Goal: Task Accomplishment & Management: Use online tool/utility

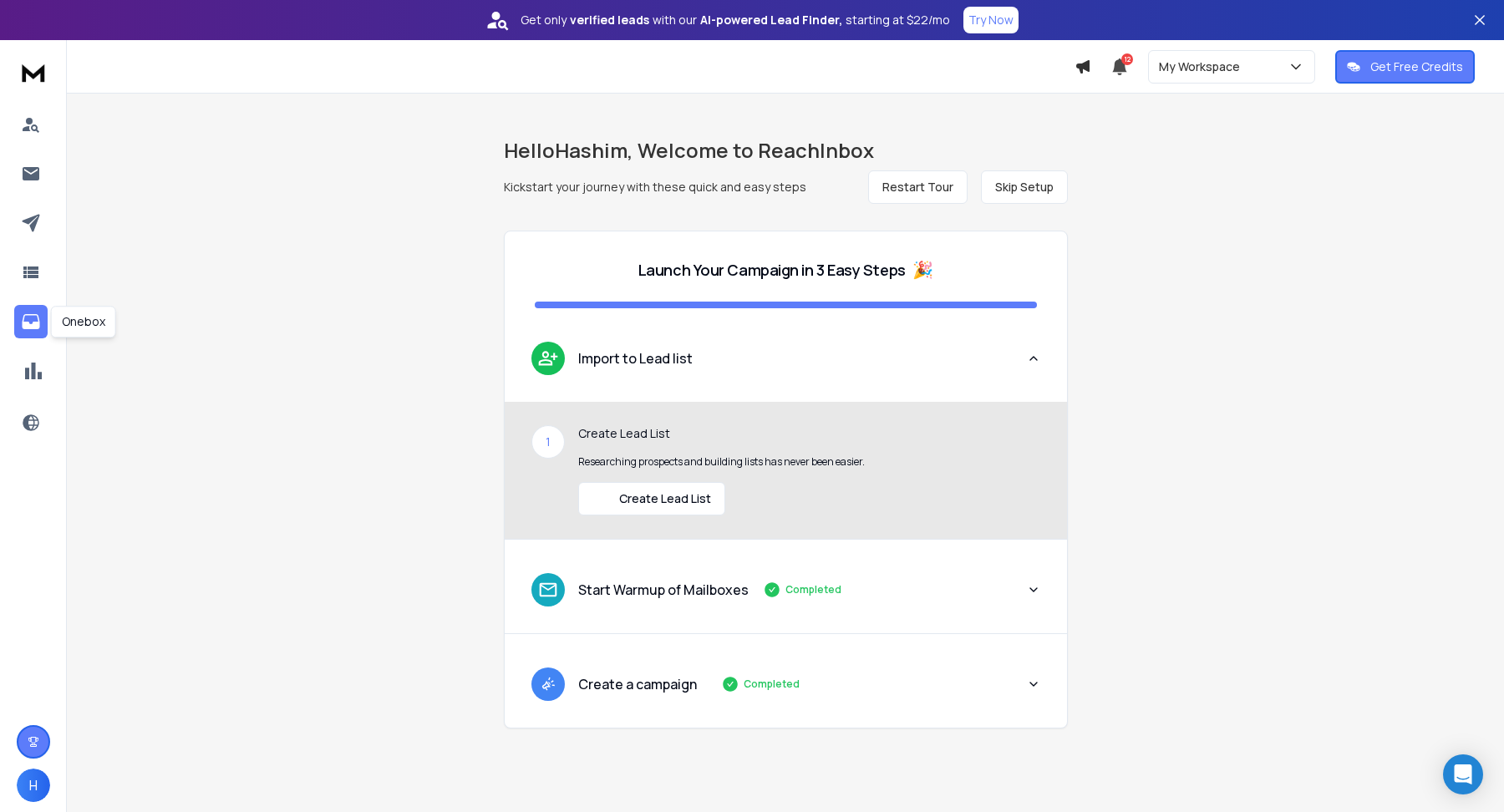
click at [21, 327] on icon at bounding box center [30, 321] width 20 height 20
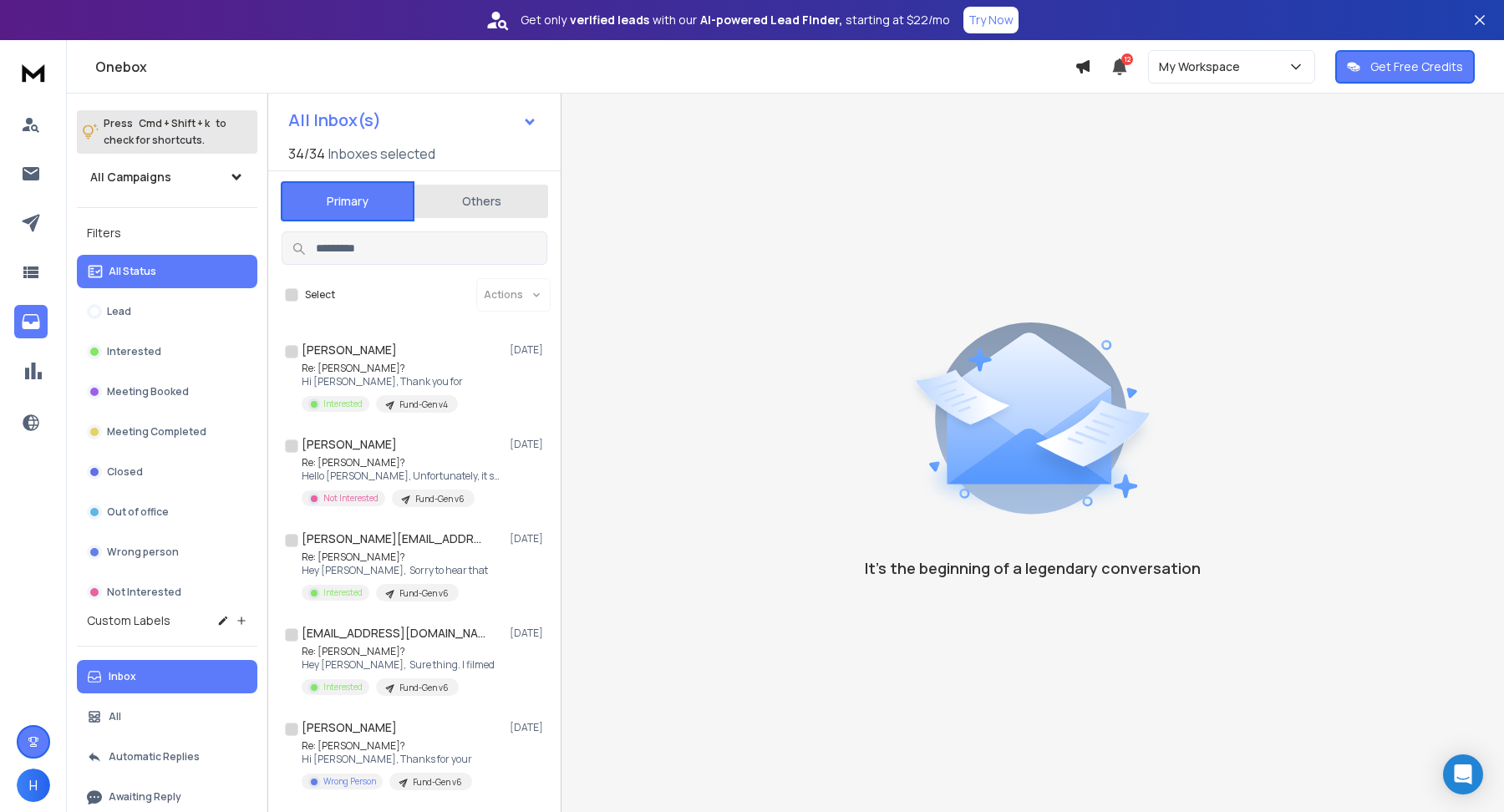
click at [168, 723] on button "All" at bounding box center [167, 716] width 181 height 33
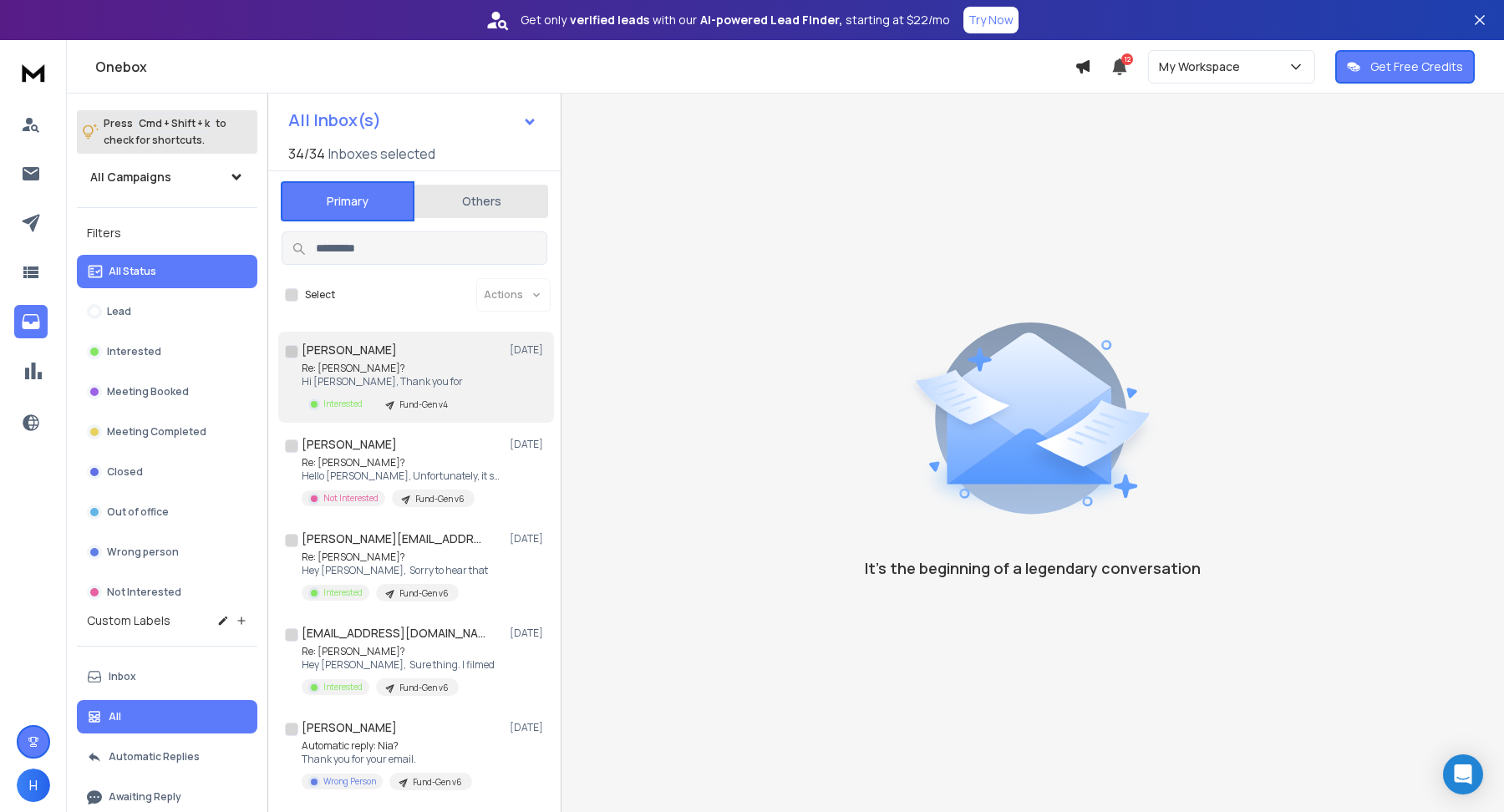
click at [428, 353] on div "[PERSON_NAME] [DATE]" at bounding box center [424, 350] width 246 height 17
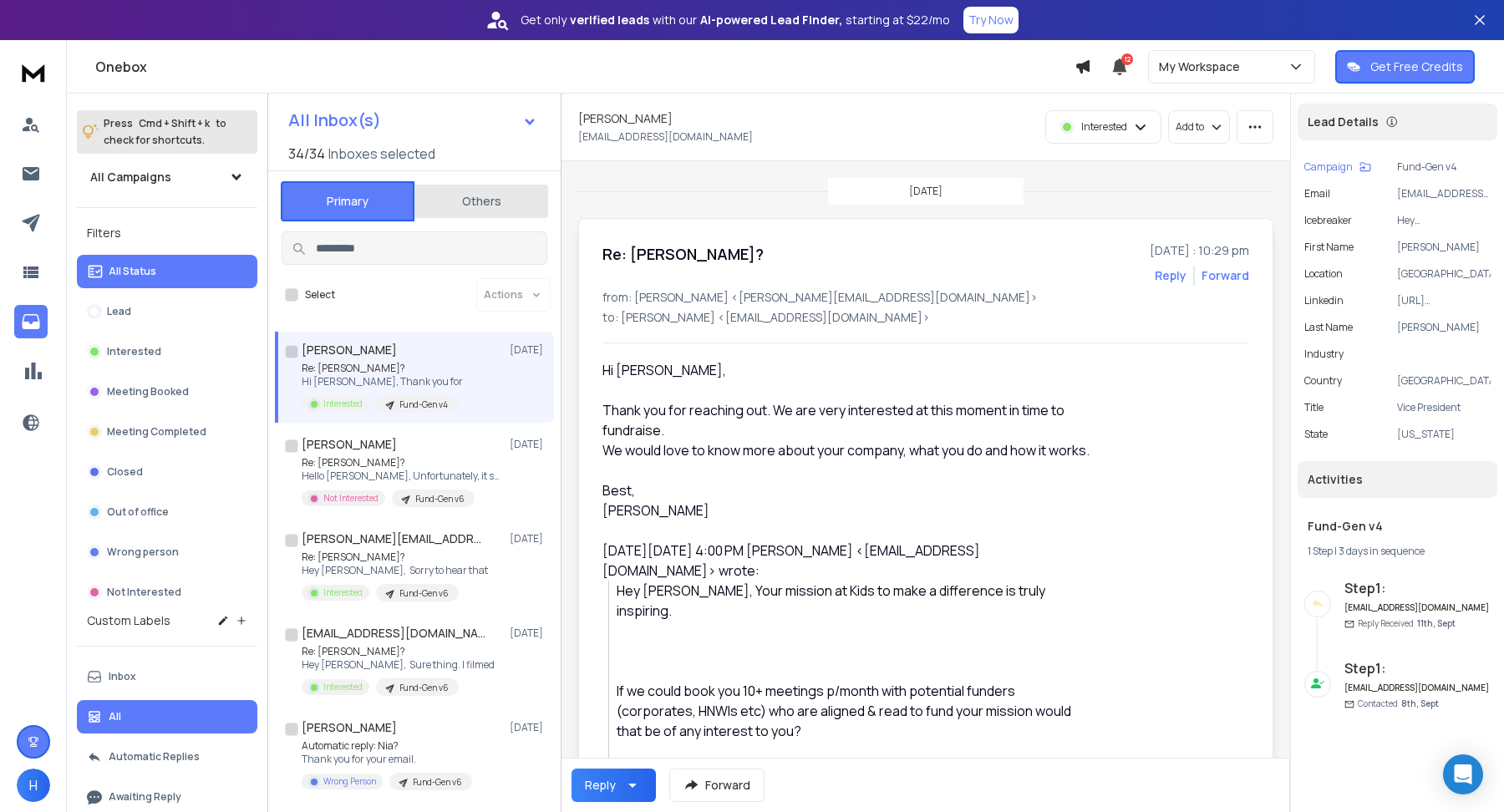
click at [687, 480] on div at bounding box center [846, 470] width 488 height 20
click at [687, 460] on div "We would love to know more about your company, what you do and how it works." at bounding box center [846, 450] width 488 height 20
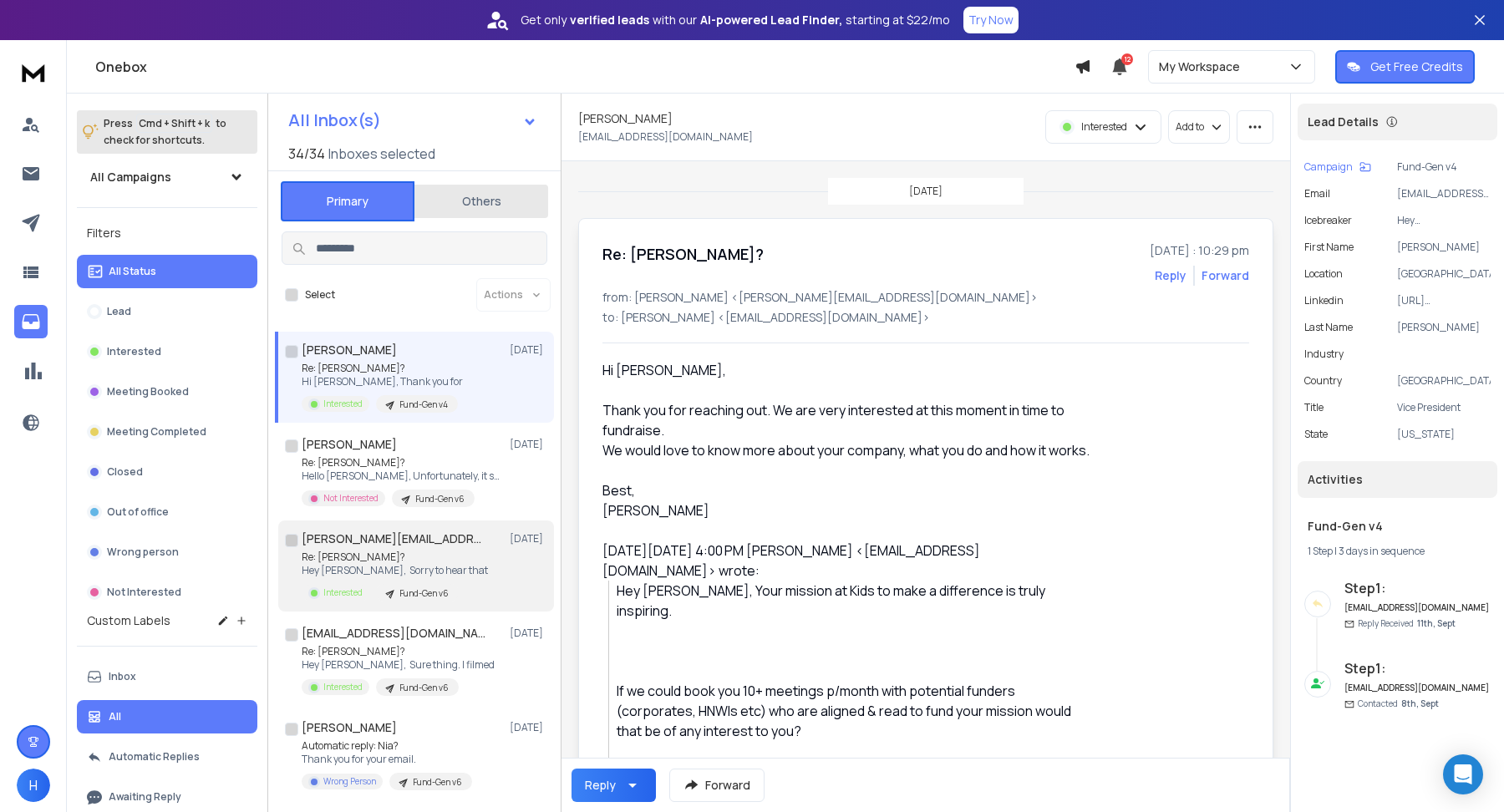
click at [477, 559] on div "Re: [PERSON_NAME]? Hey [PERSON_NAME], Sorry to hear that Interested Fund-Gen v6" at bounding box center [424, 576] width 246 height 51
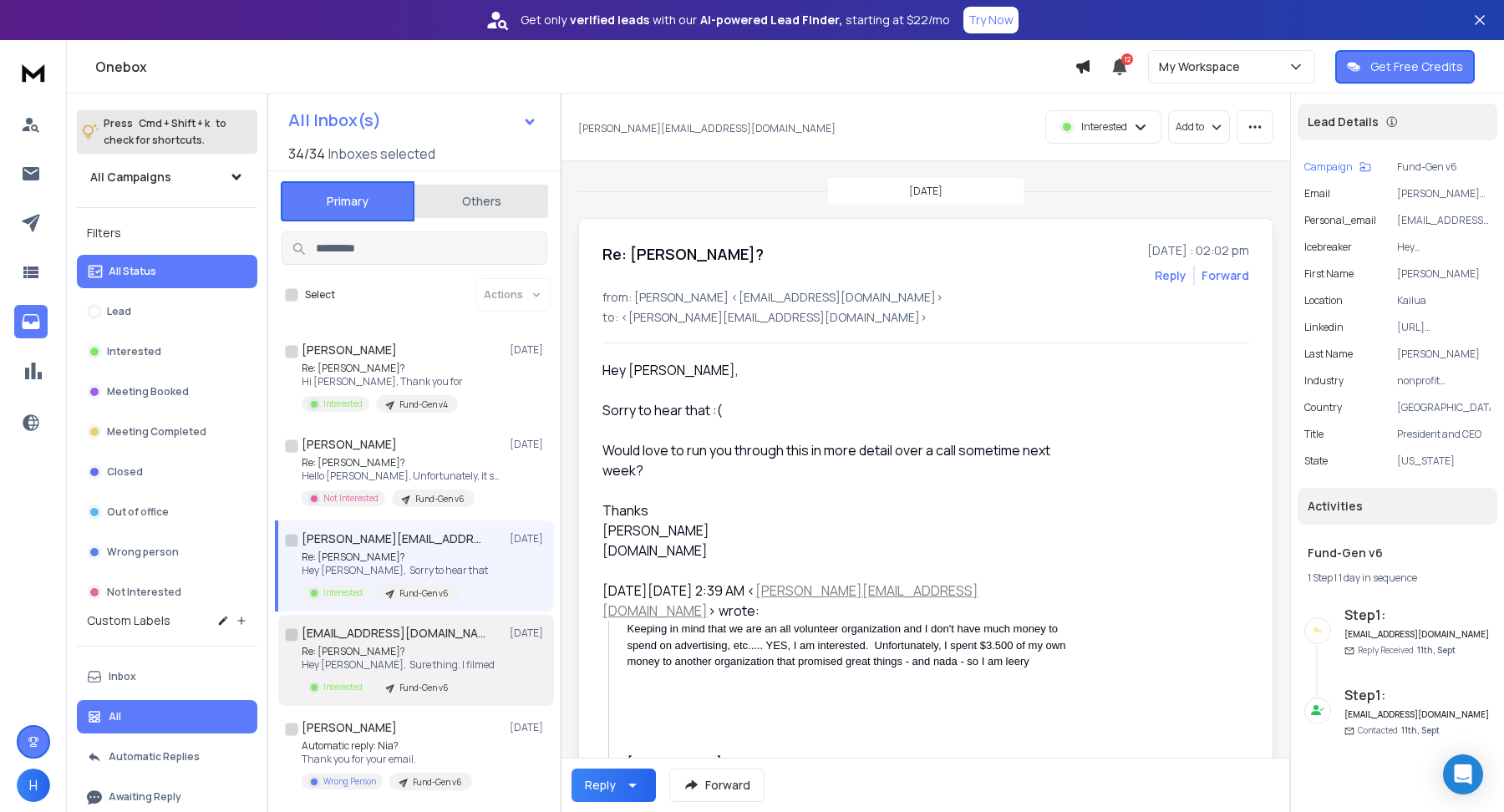
click at [533, 659] on div "Re: [PERSON_NAME]? Hey [PERSON_NAME], Sure thing. I filmed Interested Fund-Gen …" at bounding box center [424, 670] width 246 height 51
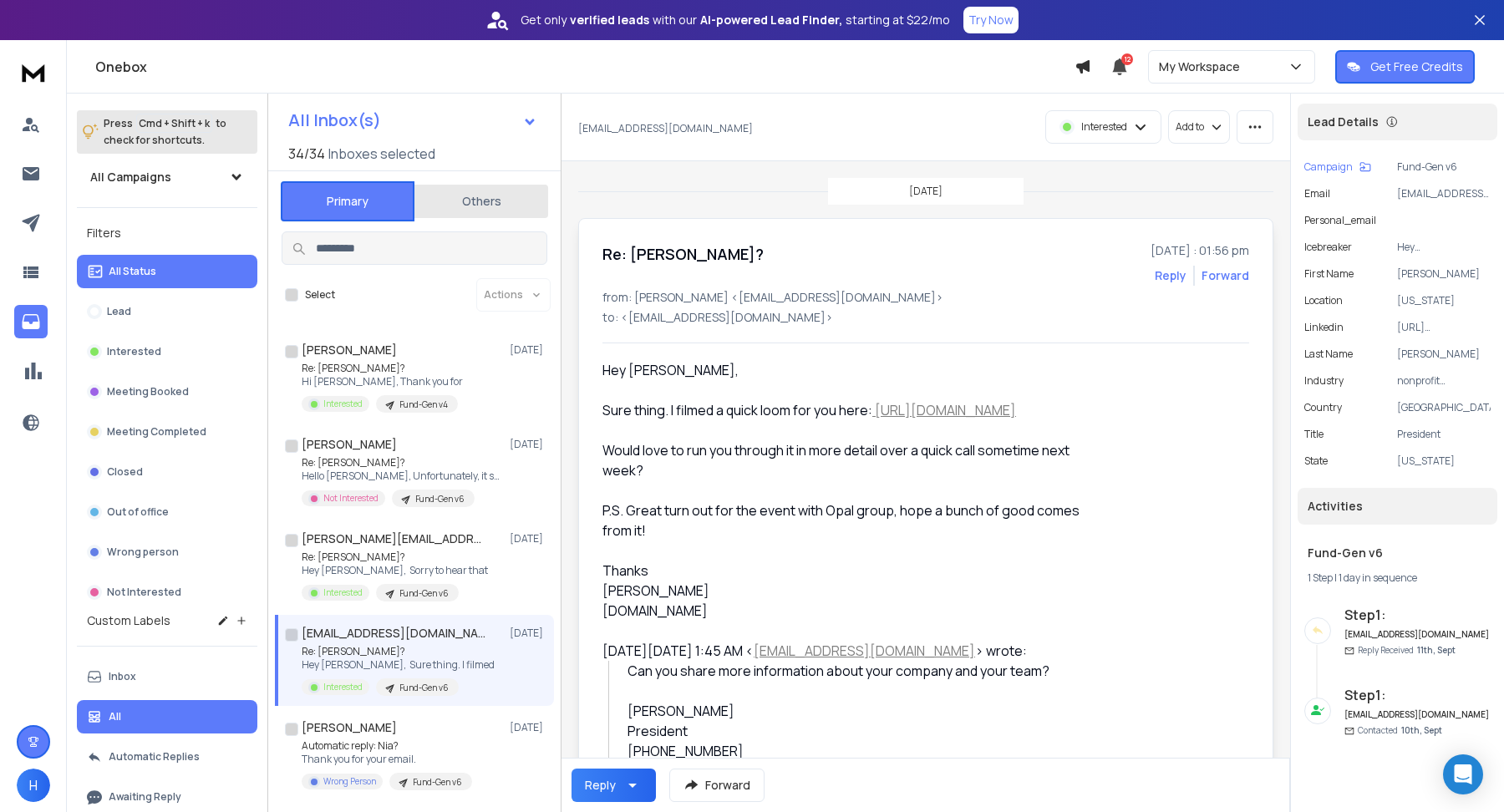
click at [618, 770] on button "Reply" at bounding box center [613, 785] width 85 height 33
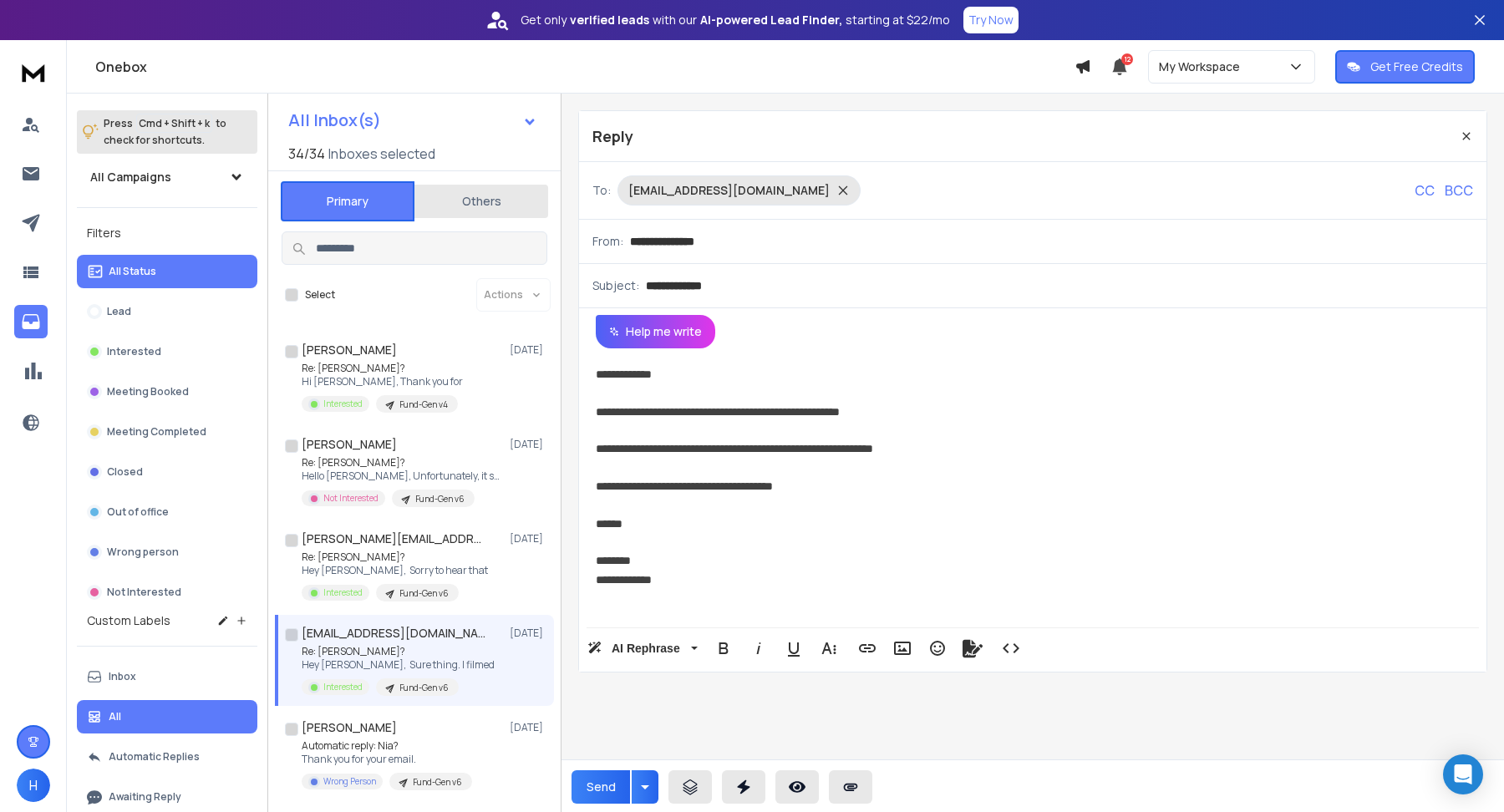
click at [613, 780] on button "Send" at bounding box center [600, 787] width 58 height 33
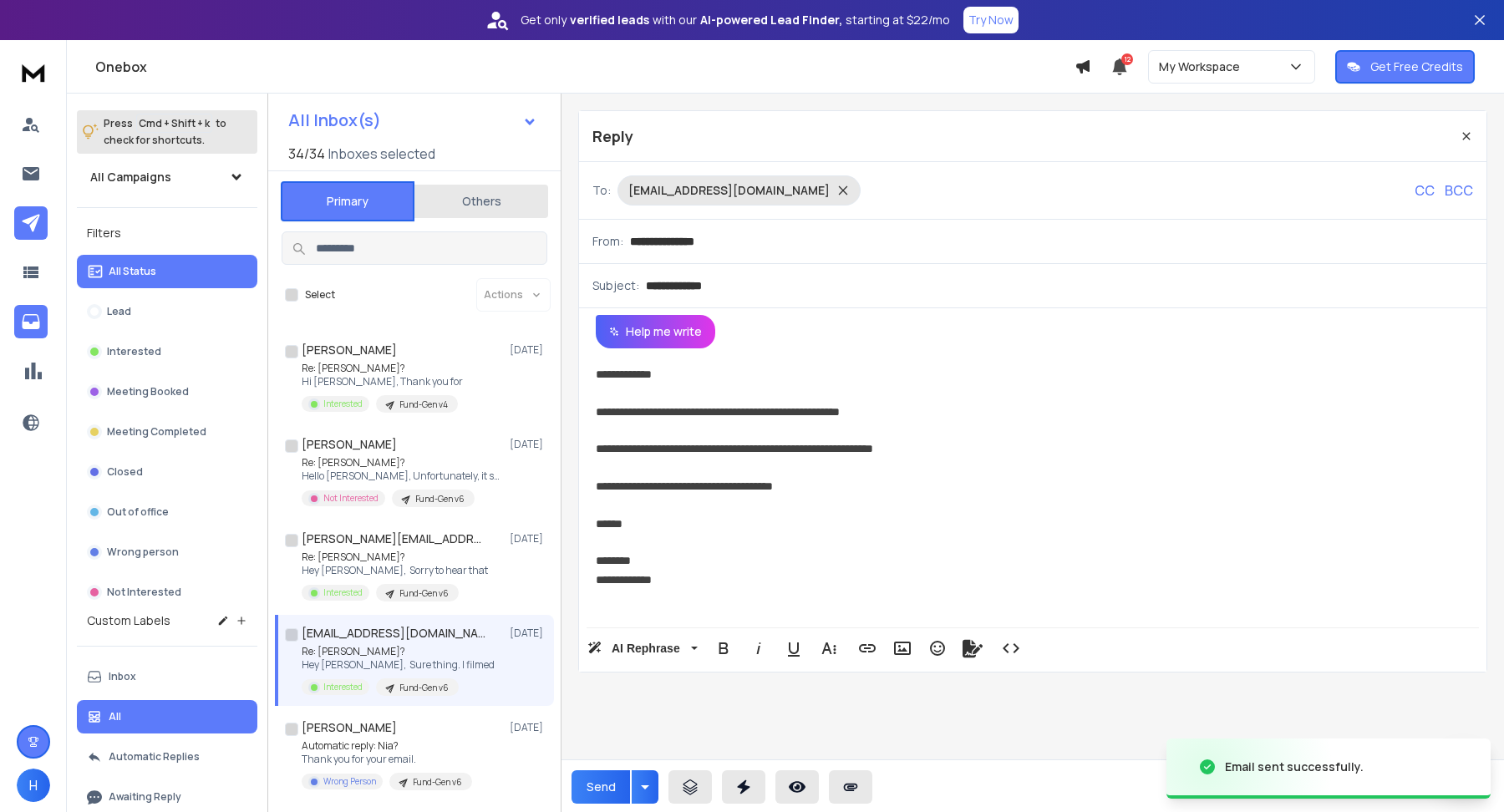
click at [35, 226] on icon at bounding box center [30, 222] width 20 height 20
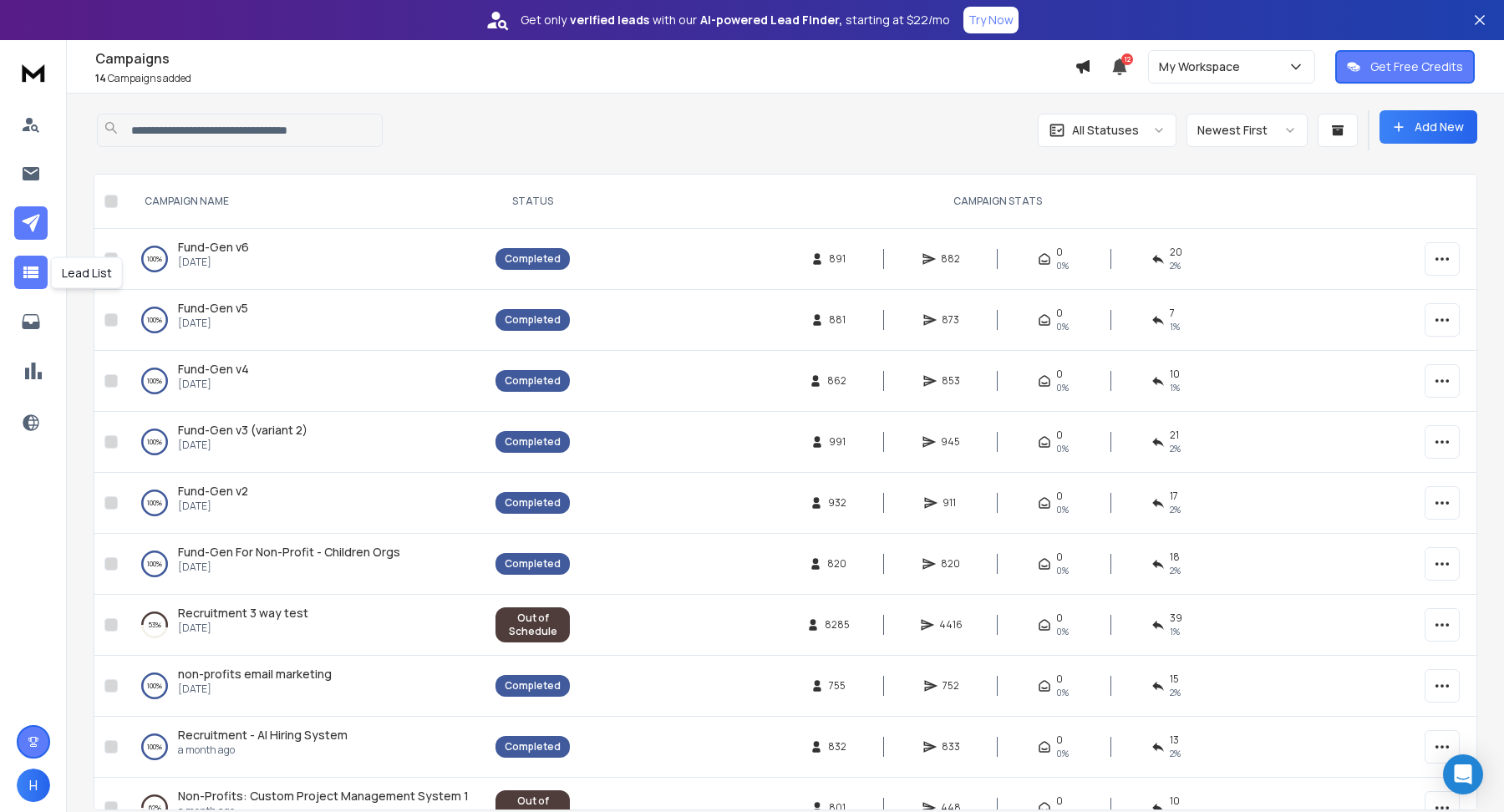
click at [33, 256] on link at bounding box center [31, 272] width 33 height 33
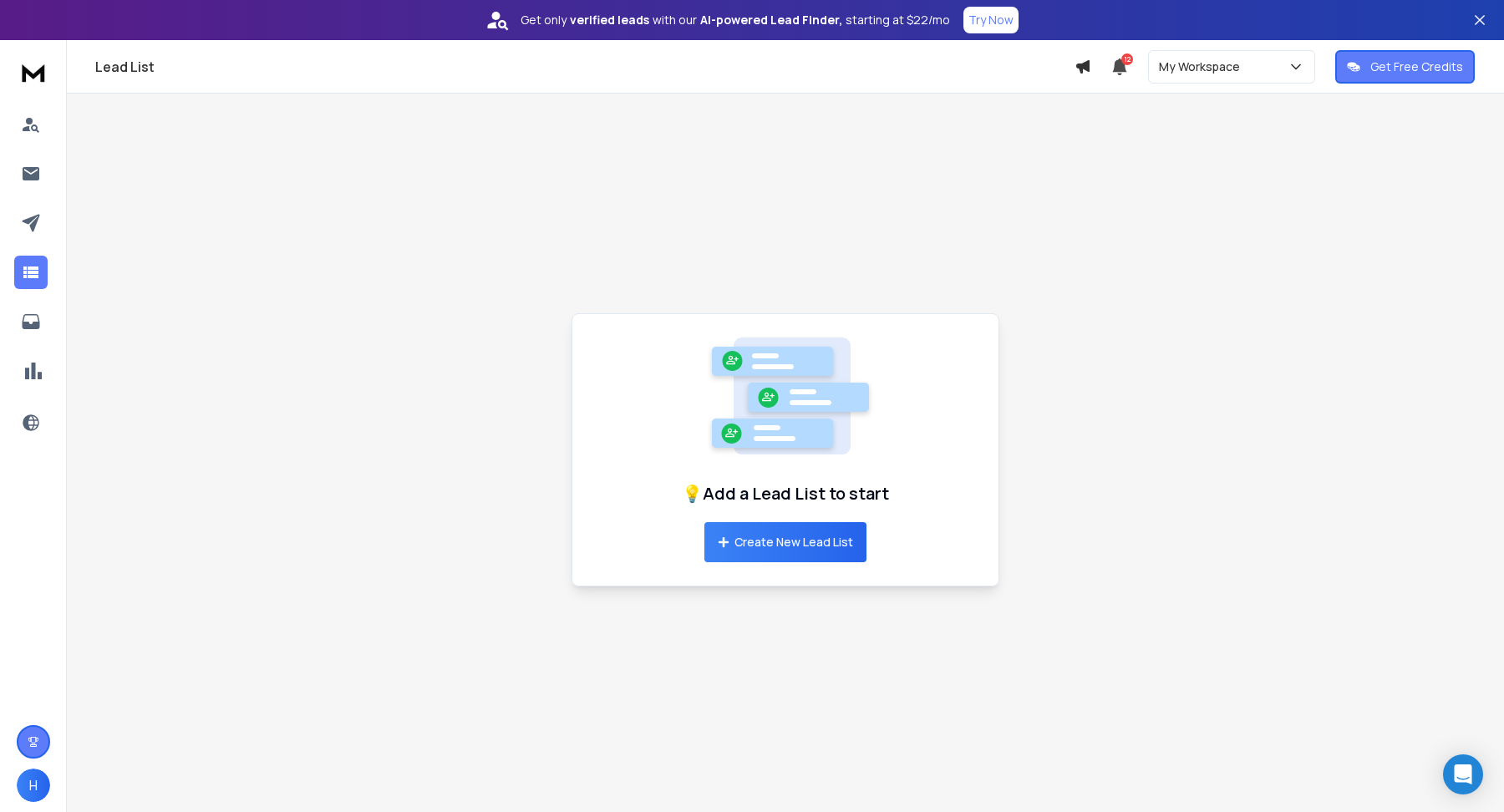
click at [740, 537] on button "Create New Lead List" at bounding box center [785, 541] width 162 height 40
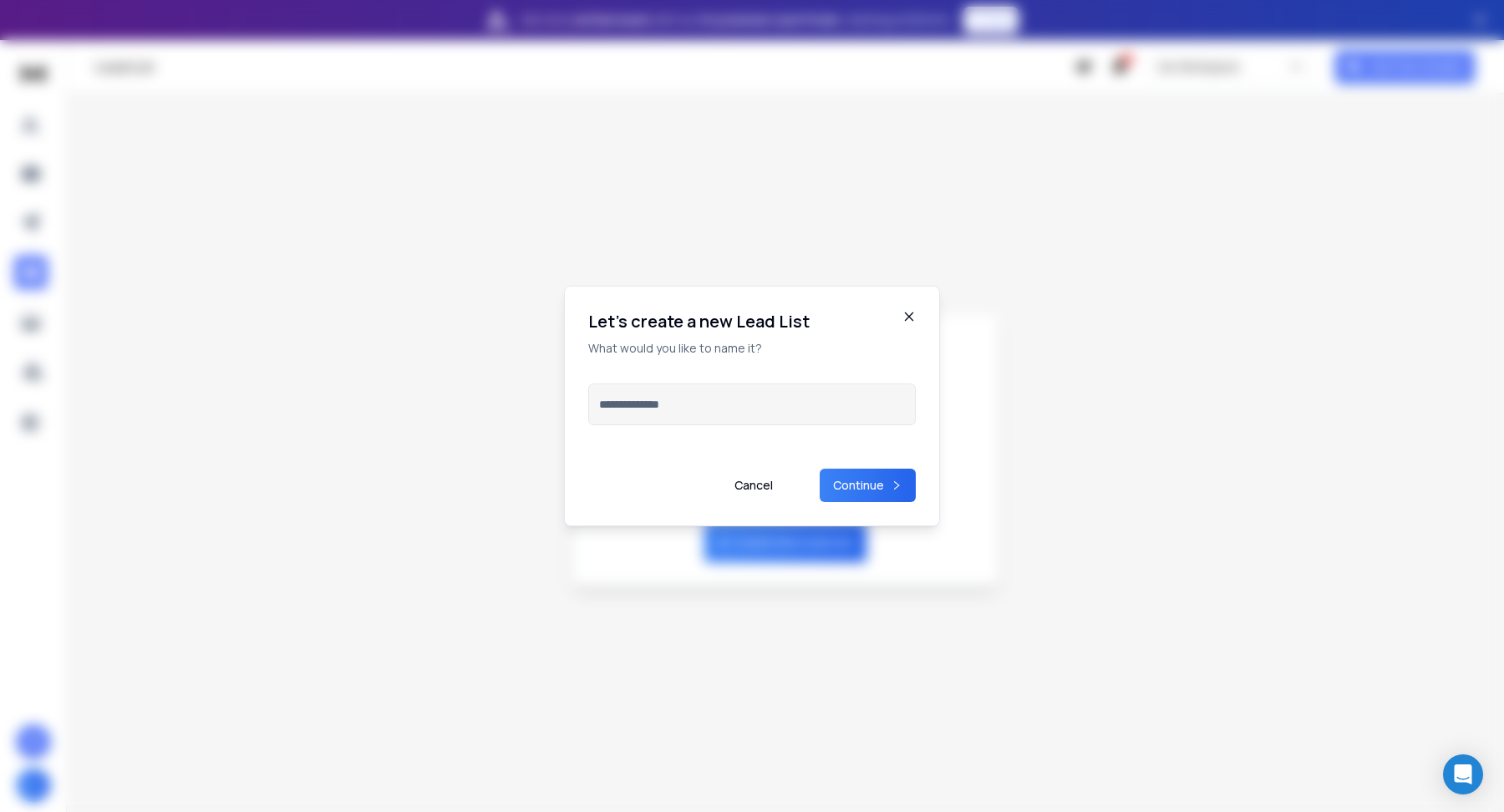
click at [795, 416] on input at bounding box center [751, 404] width 327 height 42
click at [715, 397] on input at bounding box center [751, 404] width 327 height 42
type input "*********"
click at [887, 468] on button "Continue" at bounding box center [867, 485] width 96 height 33
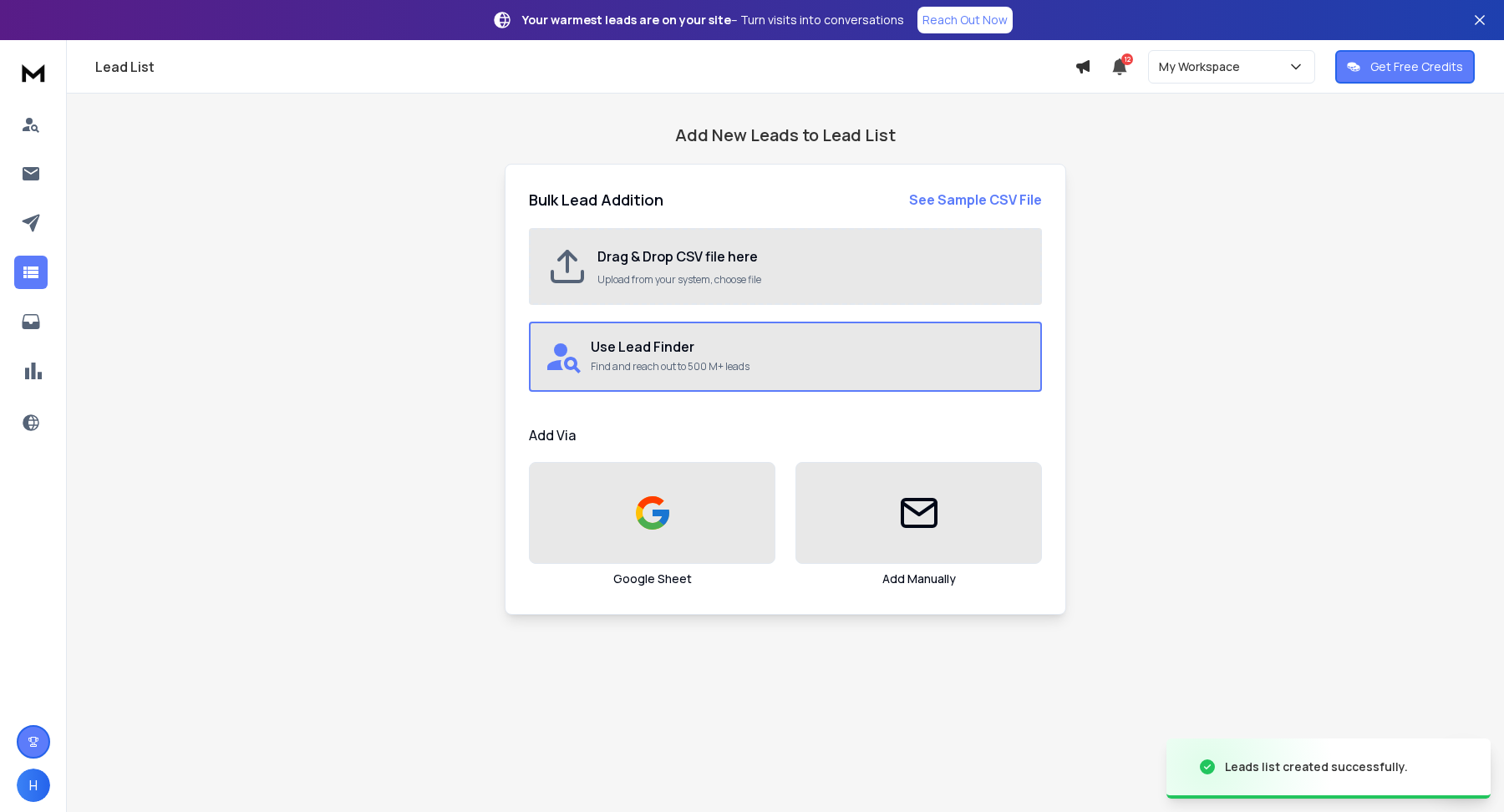
click at [745, 377] on div "Use Lead Finder Find and reach out to 500 M+ leads" at bounding box center [785, 356] width 513 height 70
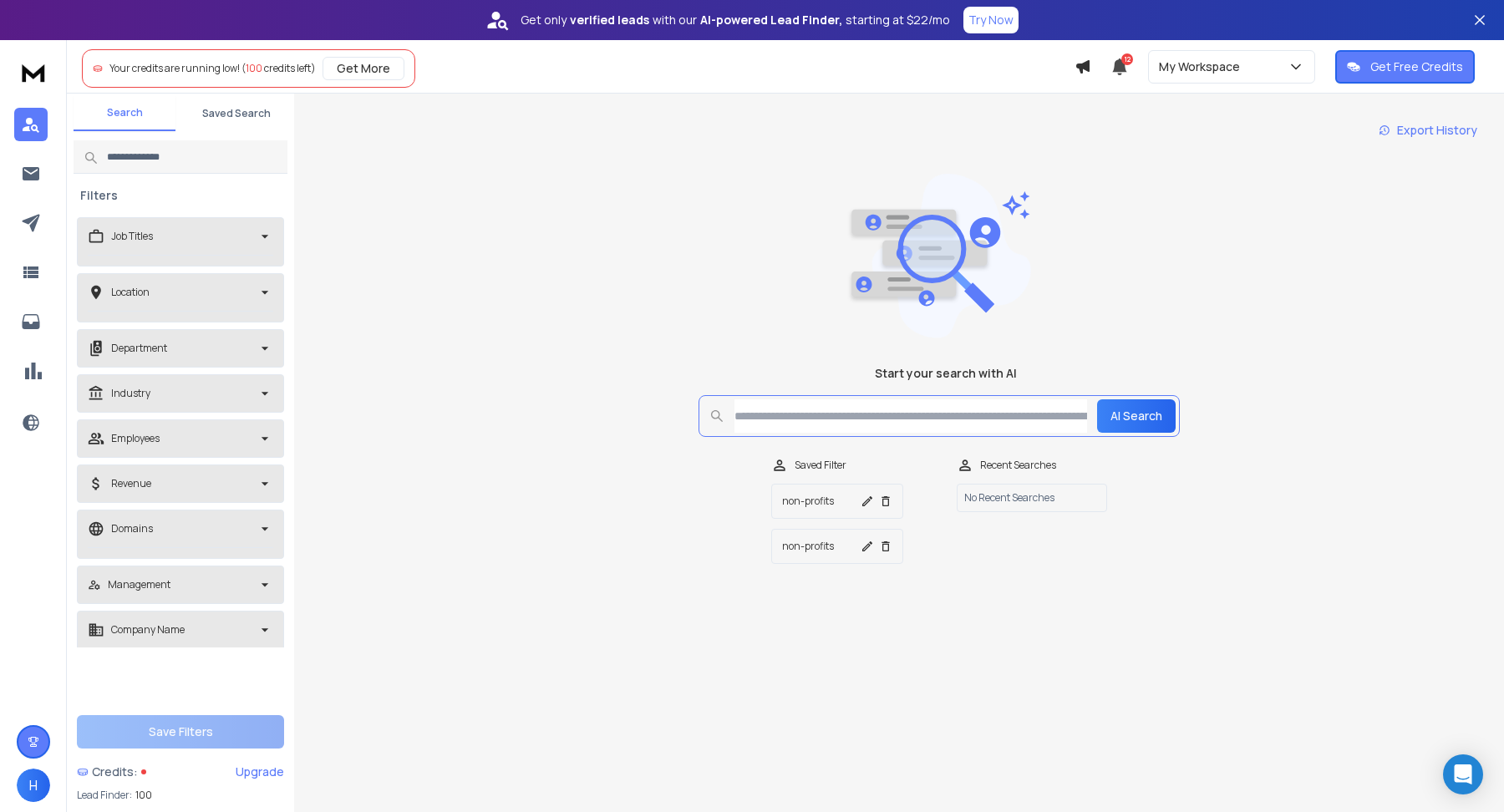
click at [158, 236] on div "Job Titles" at bounding box center [180, 236] width 186 height 17
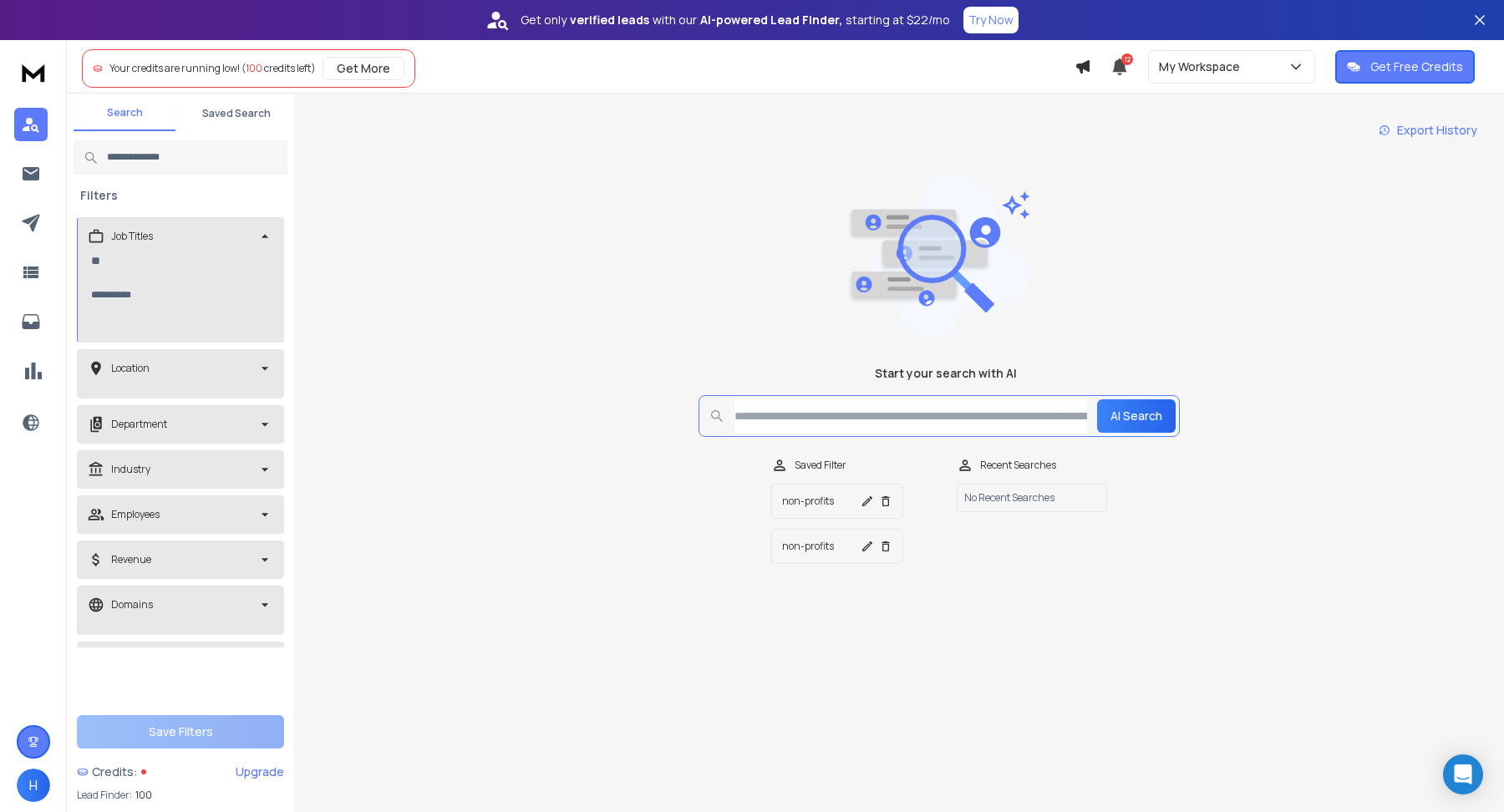
type input "***"
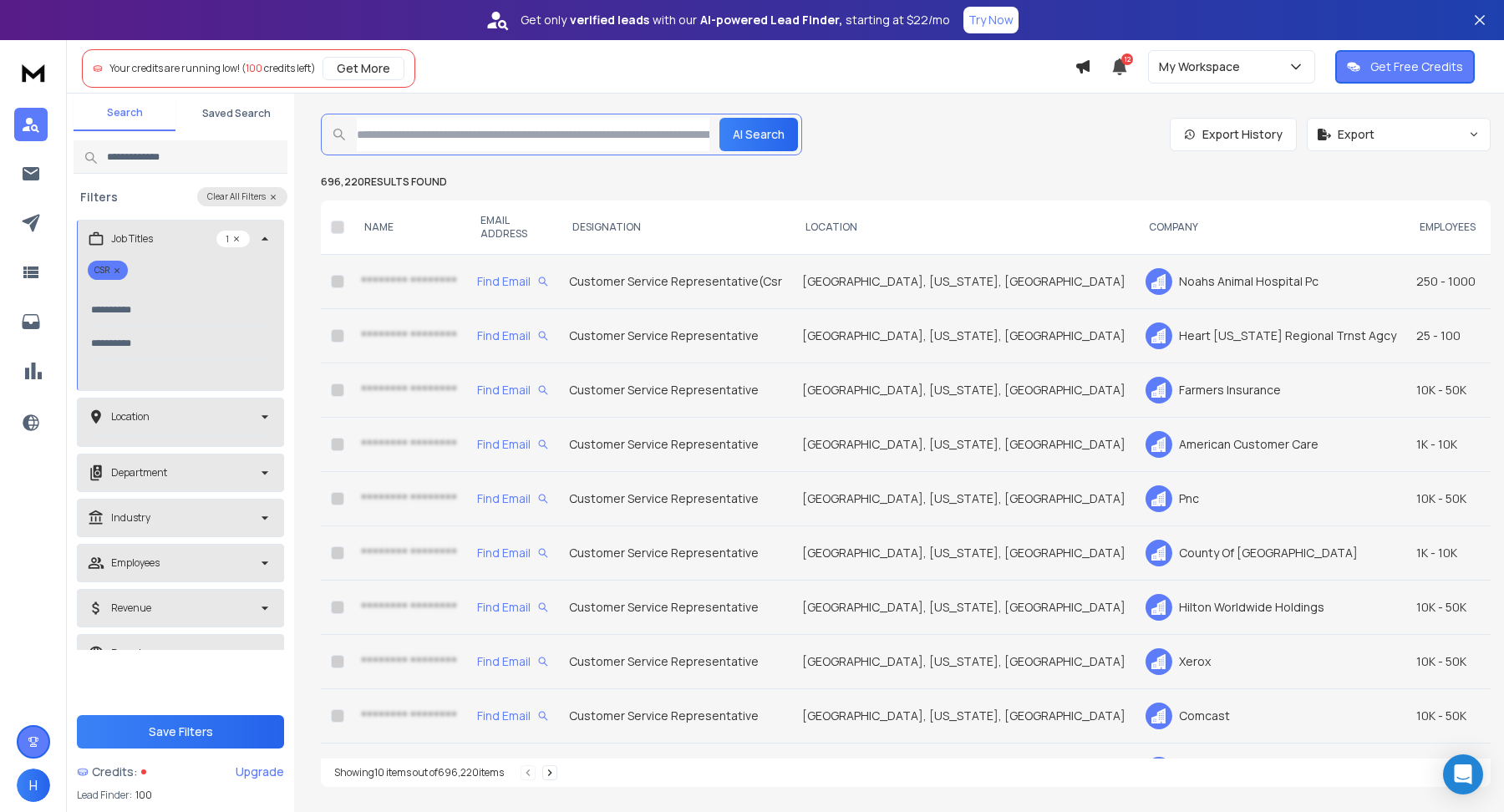
click at [119, 267] on icon at bounding box center [117, 270] width 9 height 9
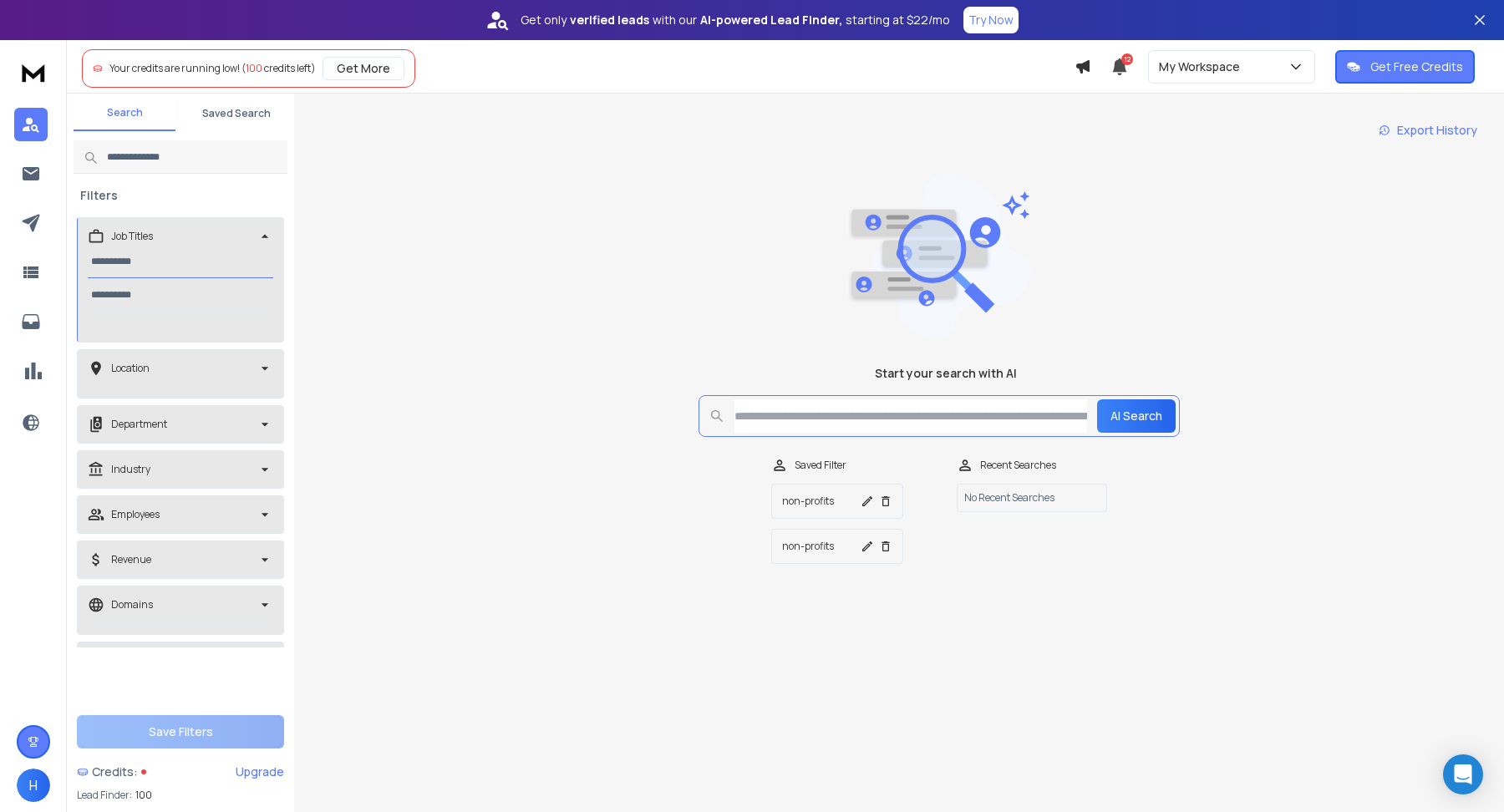
click at [131, 270] on input at bounding box center [180, 261] width 186 height 33
type input "*"
click at [880, 501] on icon at bounding box center [885, 501] width 14 height 14
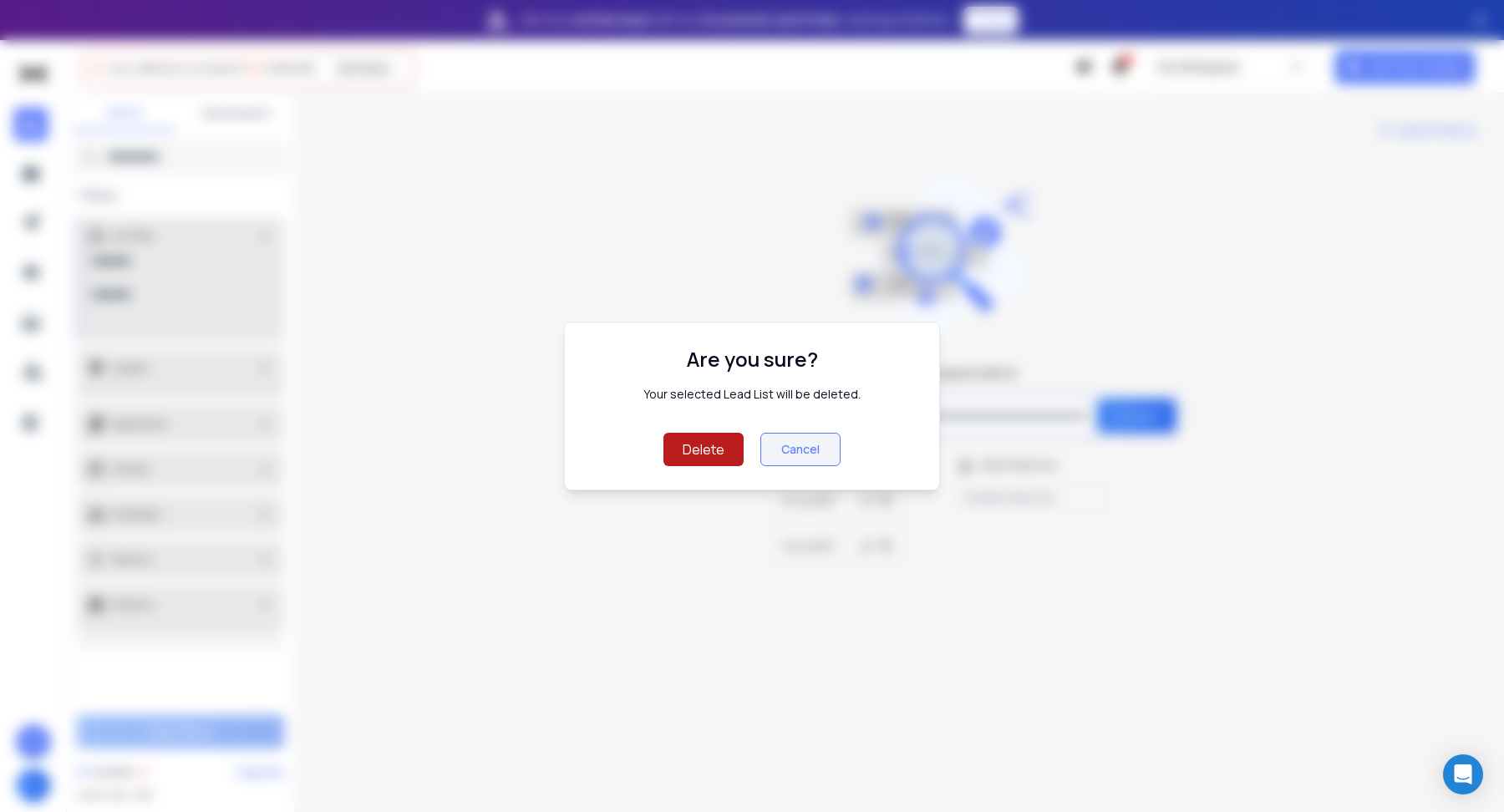
click at [684, 435] on button "Delete" at bounding box center [703, 449] width 81 height 33
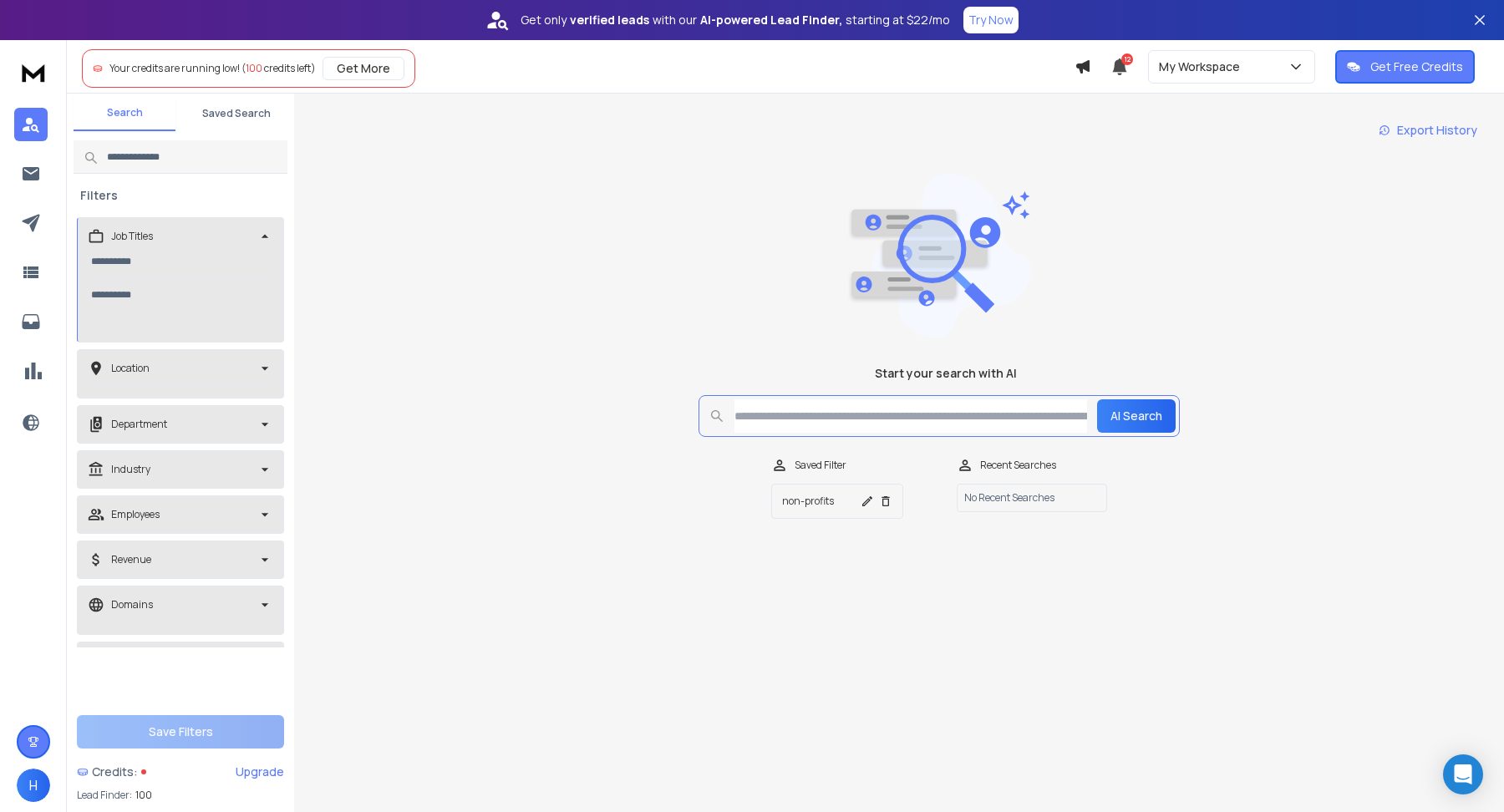
click at [886, 496] on icon at bounding box center [885, 501] width 8 height 10
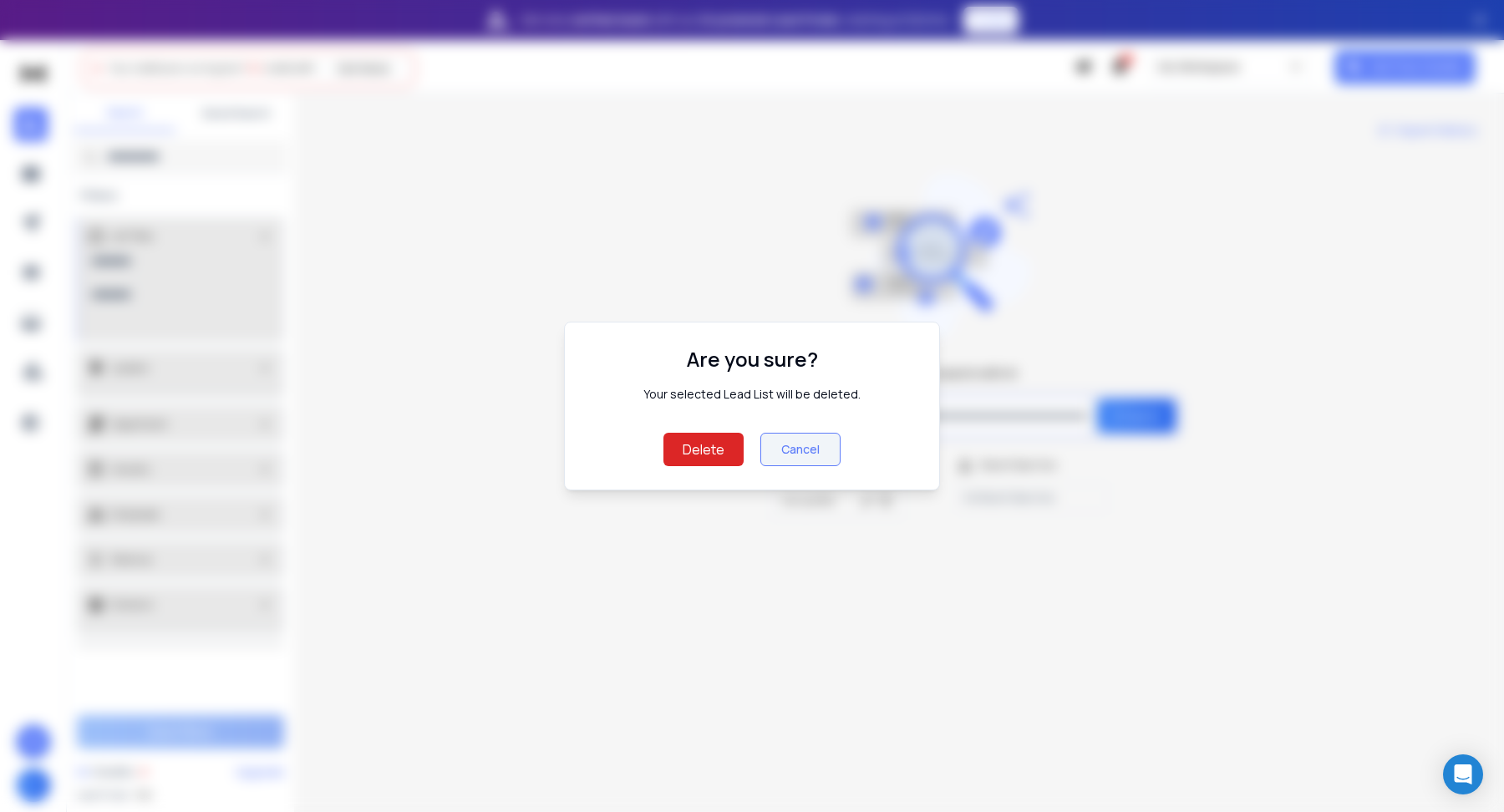
click at [706, 425] on div "Are you sure? Your selected Lead List will be deleted. Delete Cancel" at bounding box center [751, 406] width 327 height 120
click at [711, 450] on button "Delete" at bounding box center [703, 449] width 81 height 33
